Goal: Task Accomplishment & Management: Complete application form

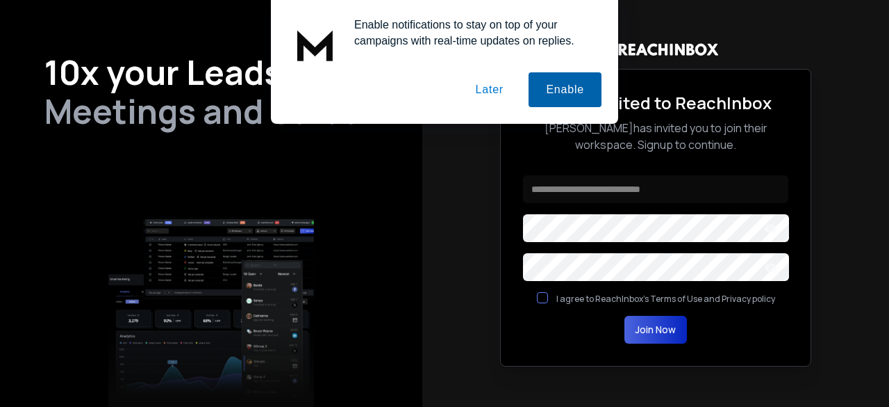
click at [564, 89] on button "Enable" at bounding box center [565, 89] width 73 height 35
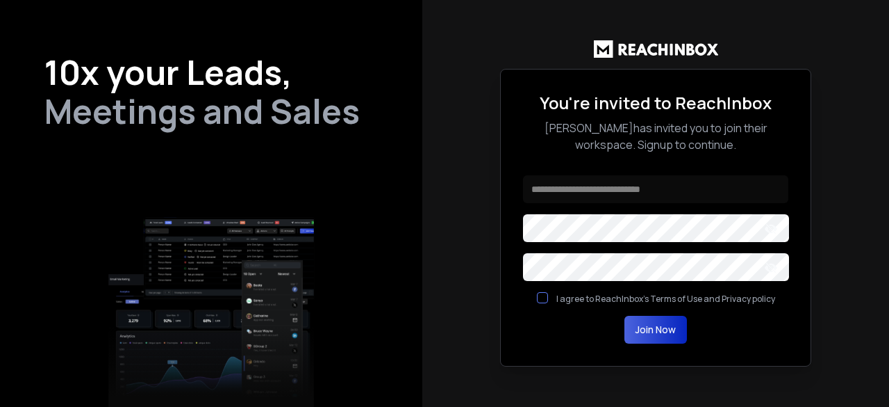
click at [540, 296] on button "I agree to ReachInbox's Terms of Use and Privacy policy" at bounding box center [542, 297] width 11 height 11
click at [775, 266] on icon at bounding box center [771, 267] width 13 height 8
click at [657, 336] on button "Join Now" at bounding box center [656, 329] width 63 height 28
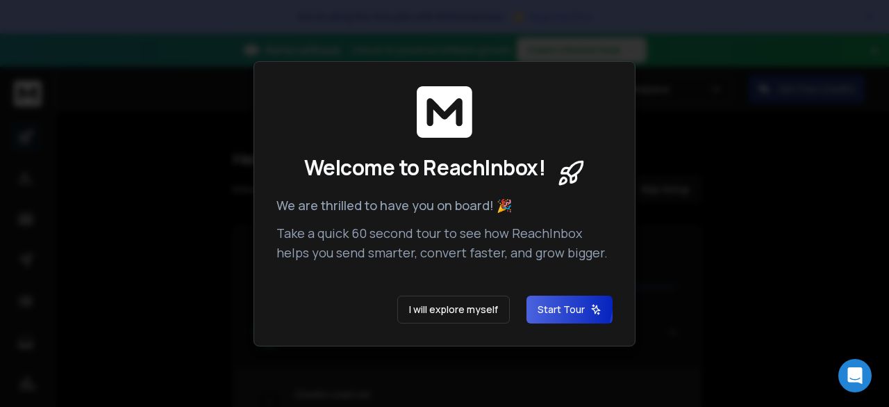
click at [561, 306] on span "Start Tour" at bounding box center [570, 309] width 64 height 14
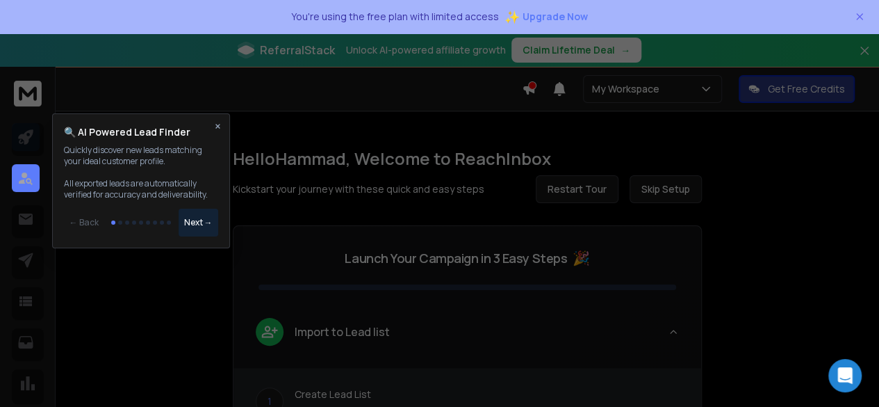
click at [185, 222] on button "Next →" at bounding box center [199, 222] width 40 height 28
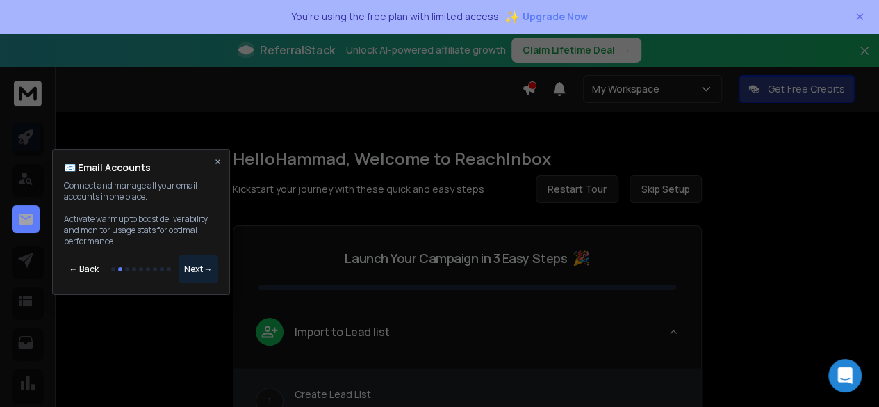
click at [197, 262] on button "Next →" at bounding box center [199, 269] width 40 height 28
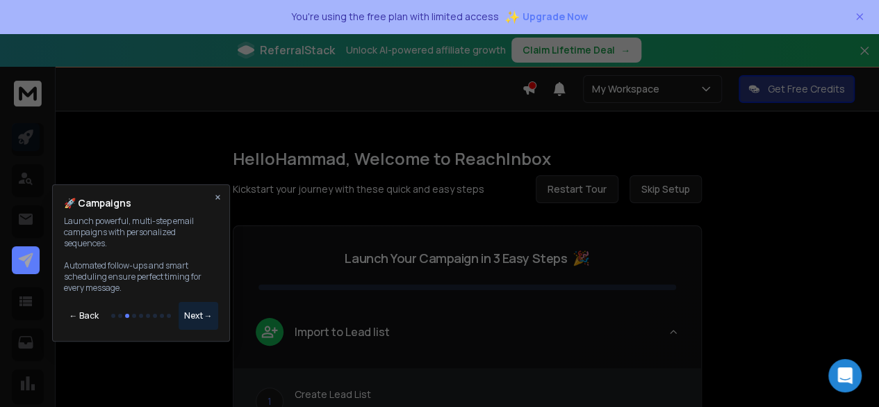
click at [195, 314] on button "Next →" at bounding box center [199, 316] width 40 height 28
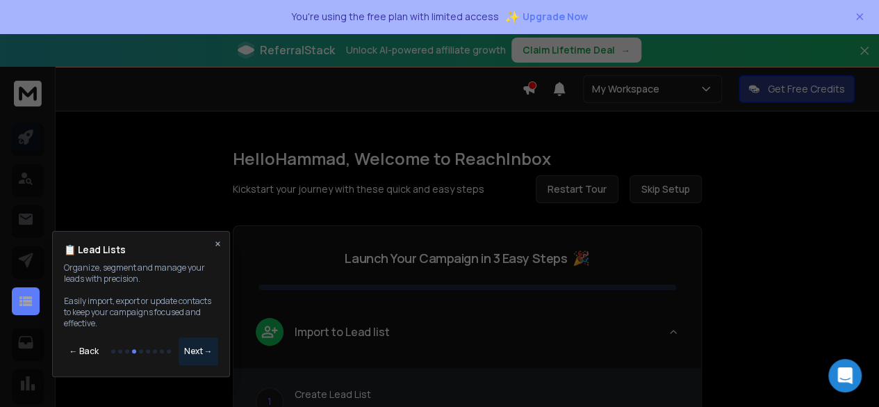
click at [198, 346] on button "Next →" at bounding box center [199, 351] width 40 height 28
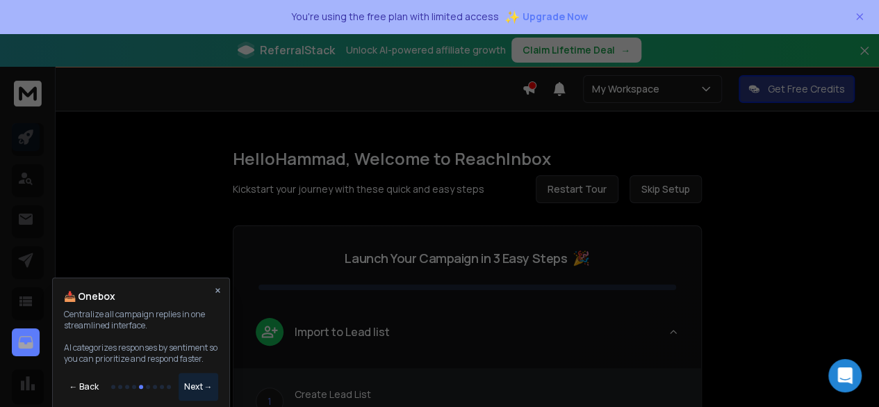
click at [200, 388] on button "Next →" at bounding box center [199, 386] width 40 height 28
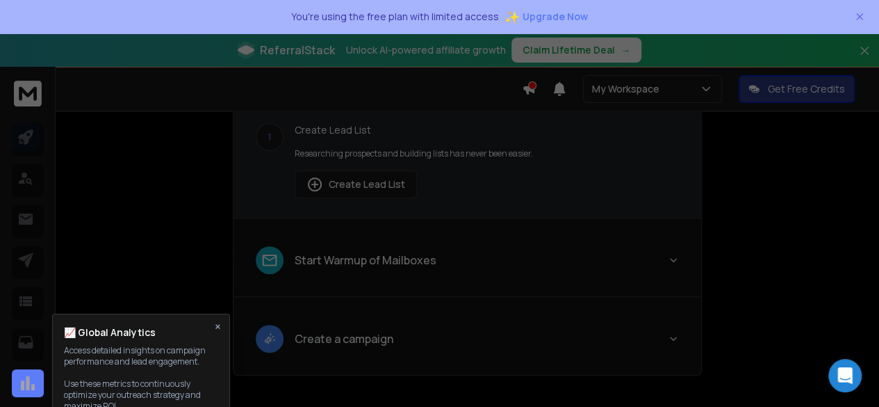
scroll to position [268, 0]
click at [215, 328] on button "×" at bounding box center [218, 326] width 6 height 13
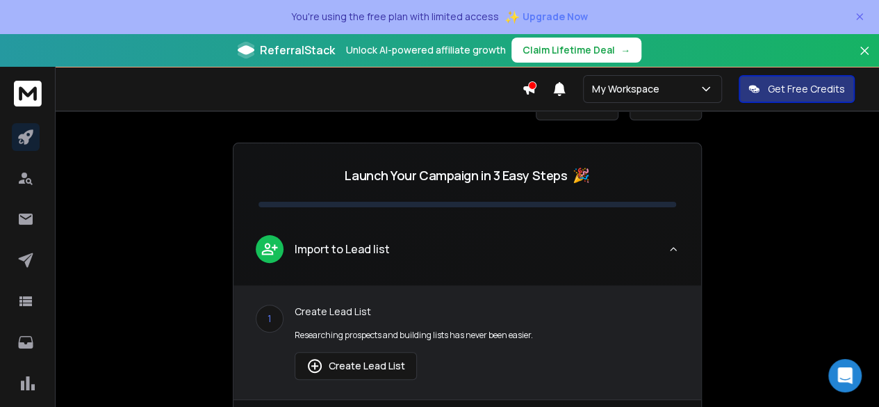
scroll to position [0, 0]
